Goal: Task Accomplishment & Management: Manage account settings

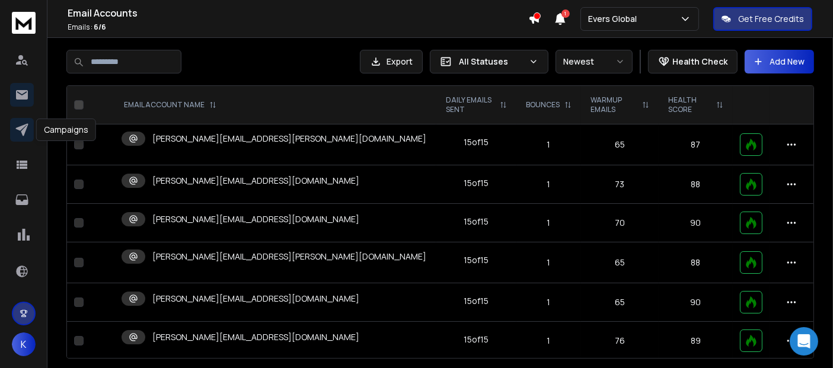
click at [24, 130] on icon at bounding box center [21, 129] width 12 height 12
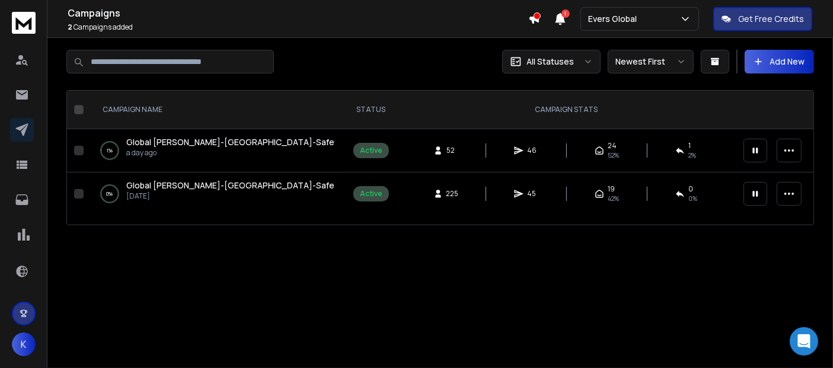
click at [188, 183] on span "Global [PERSON_NAME]-[GEOGRAPHIC_DATA]-Safe" at bounding box center [230, 185] width 208 height 11
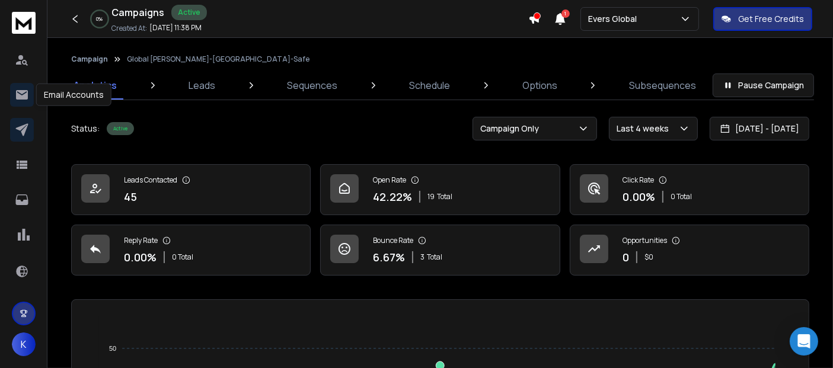
click at [20, 96] on icon at bounding box center [22, 94] width 12 height 9
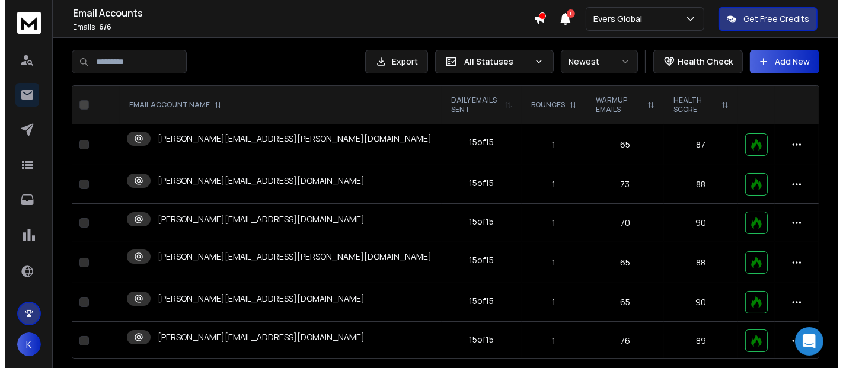
scroll to position [5, 0]
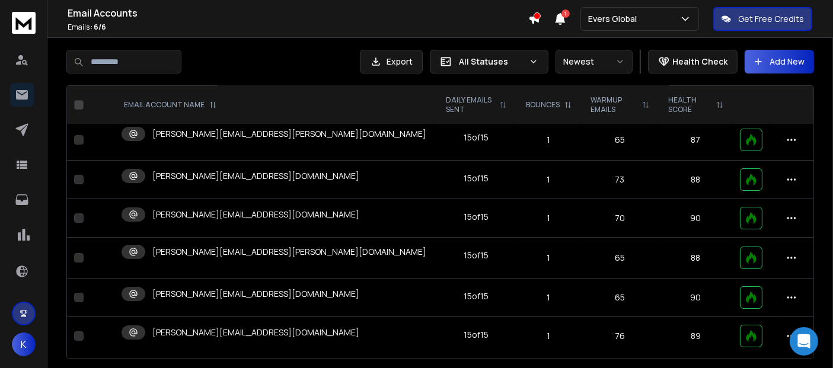
click at [224, 327] on p "[PERSON_NAME][EMAIL_ADDRESS][DOMAIN_NAME]" at bounding box center [255, 333] width 207 height 12
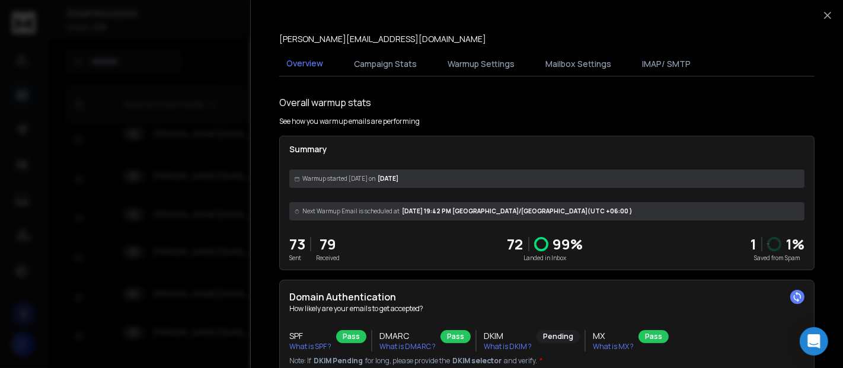
click at [563, 62] on button "Mailbox Settings" at bounding box center [579, 64] width 80 height 26
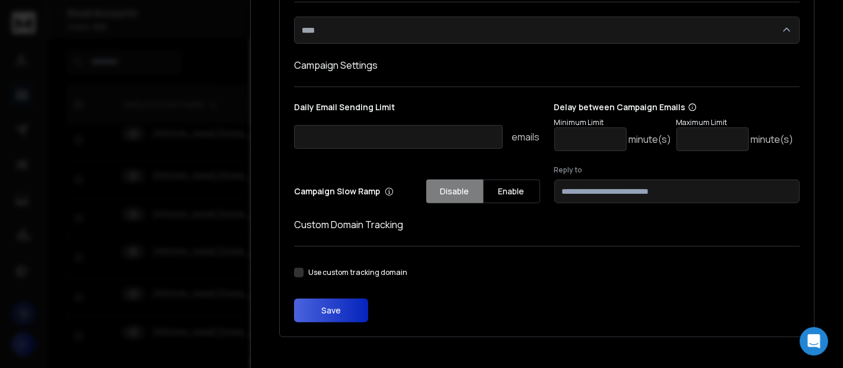
scroll to position [340, 0]
click at [200, 134] on div at bounding box center [421, 184] width 843 height 368
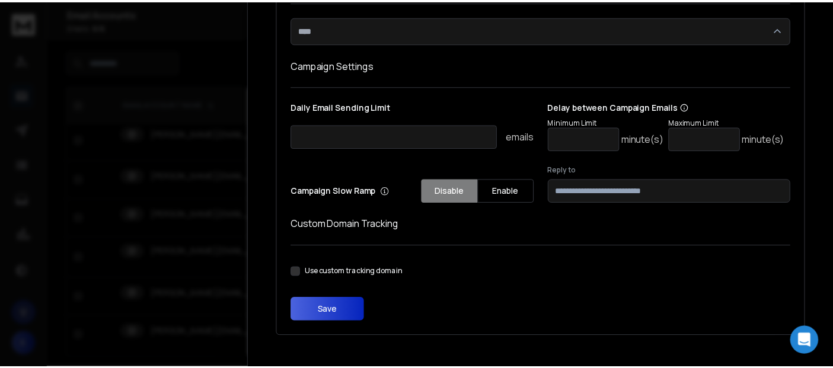
scroll to position [246, 0]
